Goal: Task Accomplishment & Management: Manage account settings

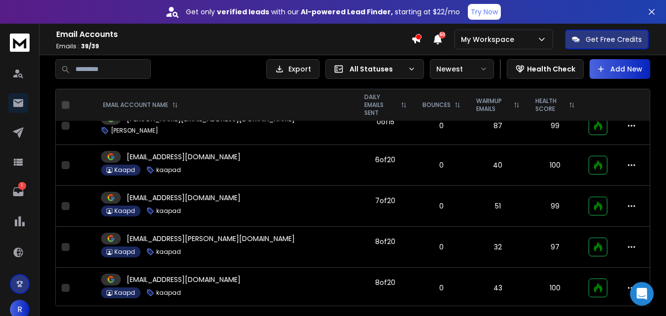
scroll to position [296, 0]
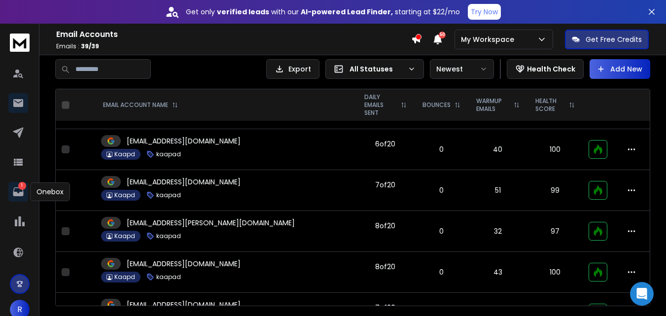
click at [19, 186] on p "1" at bounding box center [22, 186] width 8 height 8
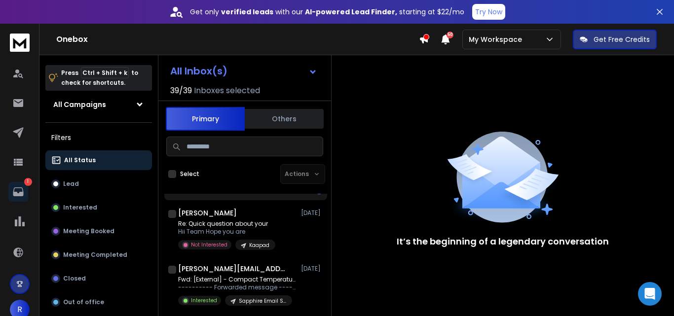
scroll to position [99, 0]
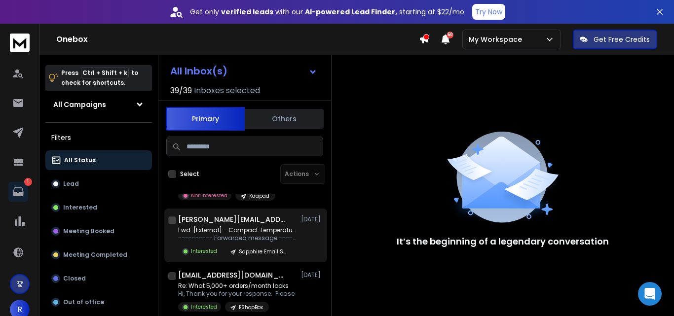
click at [292, 238] on p "---------- Forwarded message --------- From: J," at bounding box center [237, 238] width 118 height 8
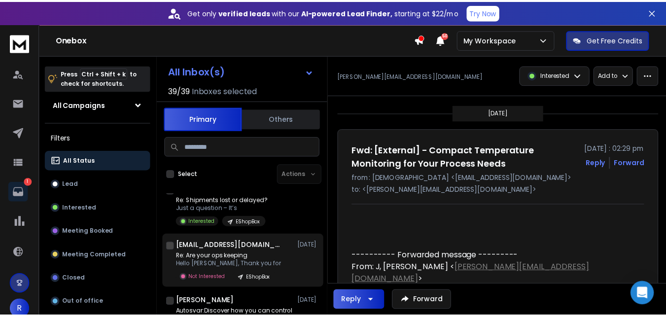
scroll to position [395, 0]
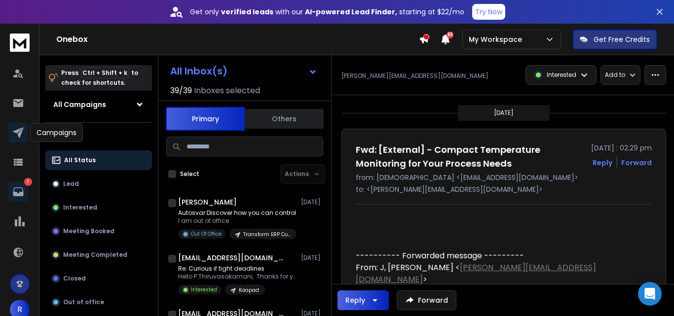
click at [21, 137] on icon at bounding box center [18, 133] width 12 height 12
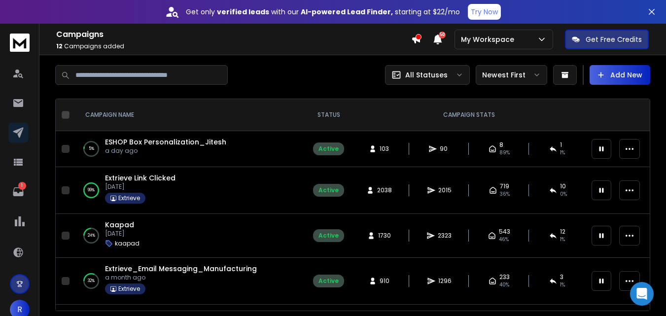
click at [167, 226] on div "24 % [GEOGRAPHIC_DATA] [DATE] kaapad" at bounding box center [189, 236] width 212 height 32
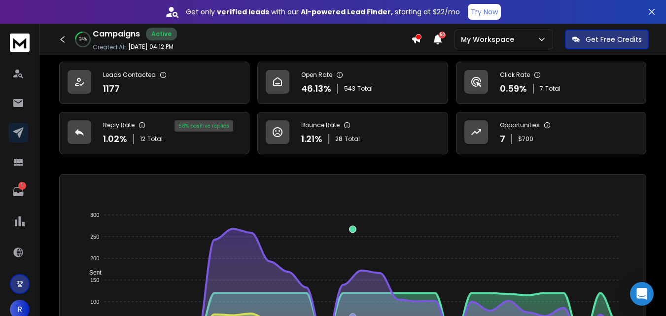
scroll to position [148, 0]
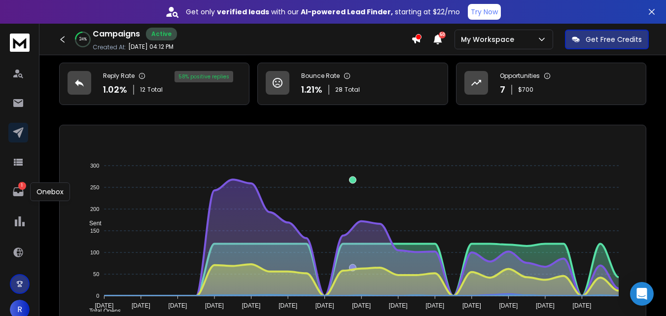
click at [28, 185] on div "1" at bounding box center [19, 194] width 23 height 24
click at [22, 190] on p "1" at bounding box center [22, 186] width 8 height 8
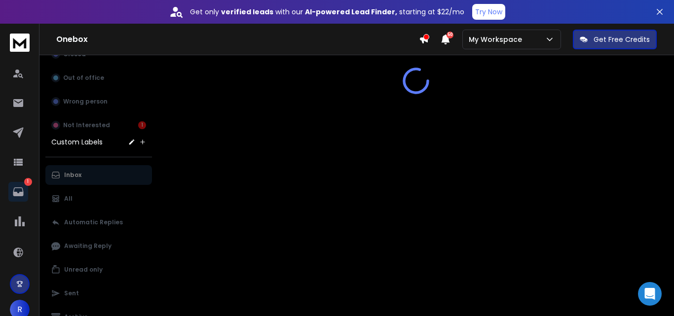
scroll to position [251, 0]
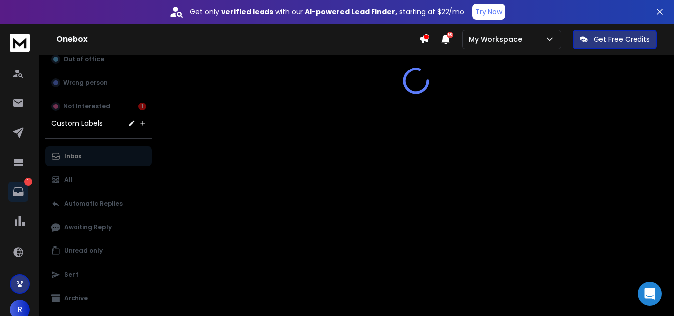
click at [98, 167] on div "Inbox All Automatic Replies Awaiting Reply Unread only Sent Archive" at bounding box center [98, 238] width 107 height 185
click at [72, 170] on button "All" at bounding box center [98, 180] width 107 height 20
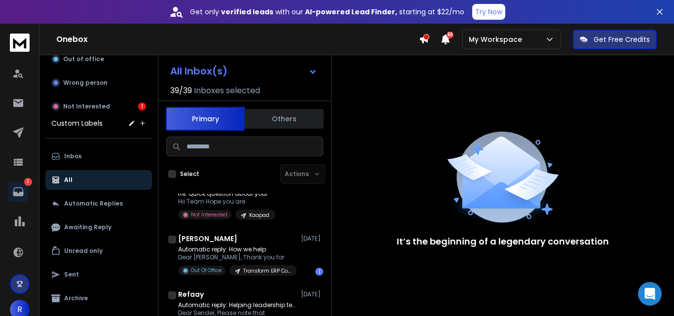
scroll to position [197, 0]
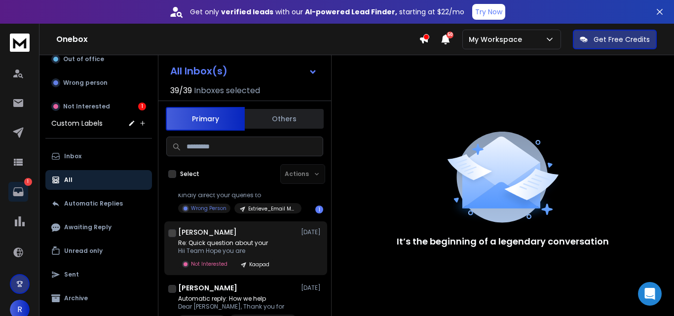
click at [276, 253] on div "Re: Quick question about your Hii Team Hope you are Not Interested Kaapad" at bounding box center [250, 254] width 145 height 30
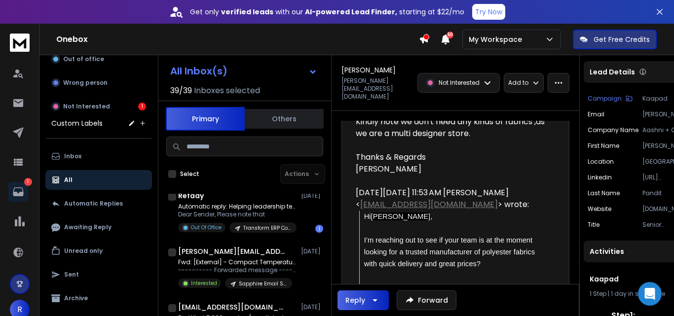
scroll to position [201, 0]
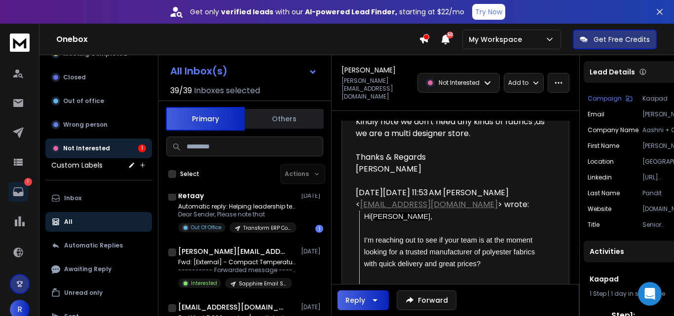
click at [124, 153] on button "Not Interested 1" at bounding box center [98, 149] width 107 height 20
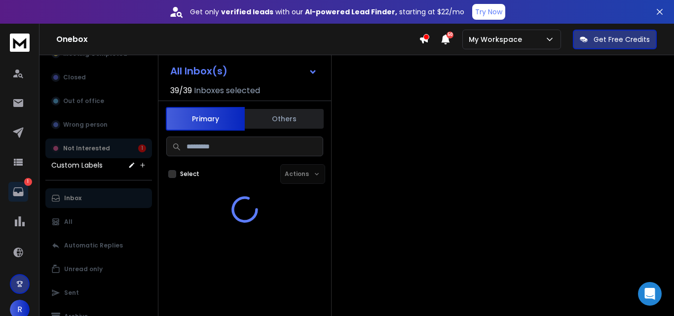
scroll to position [0, 0]
